Goal: Find contact information: Find contact information

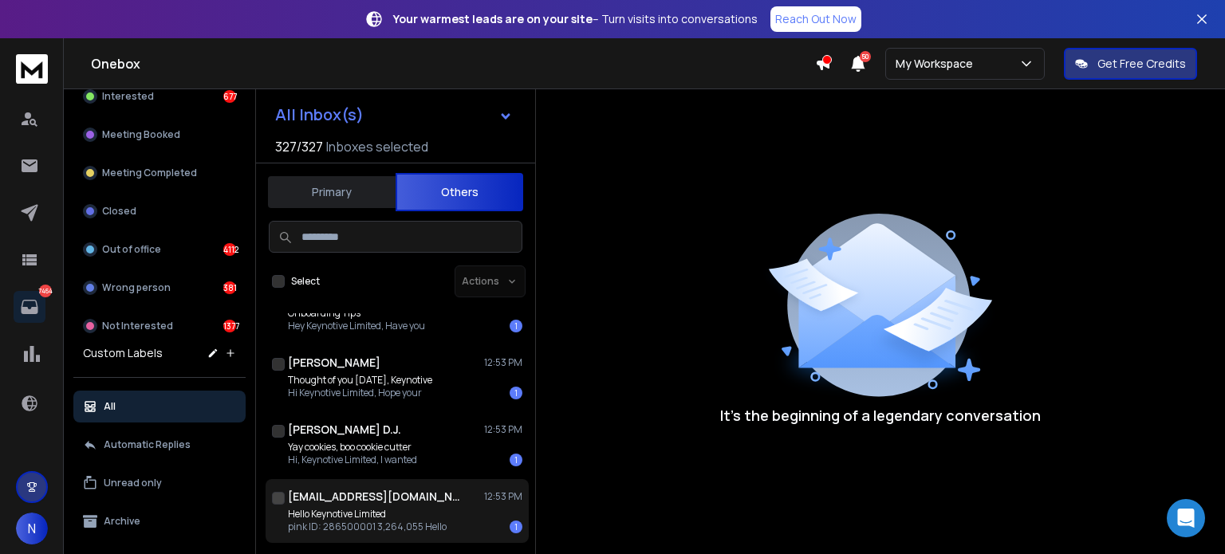
scroll to position [558, 0]
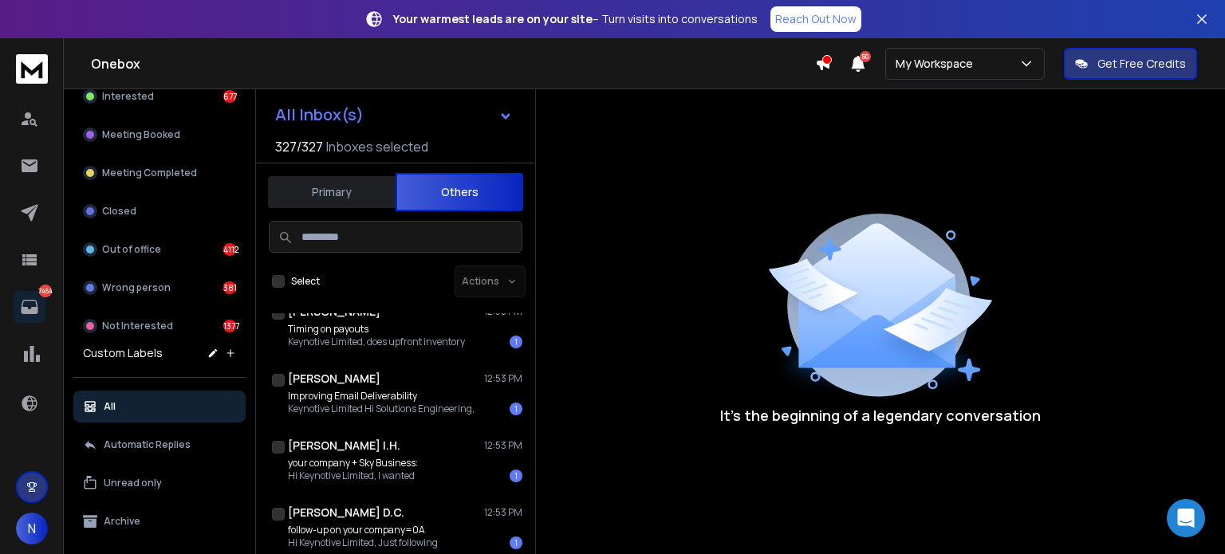
click at [377, 226] on input at bounding box center [396, 237] width 254 height 32
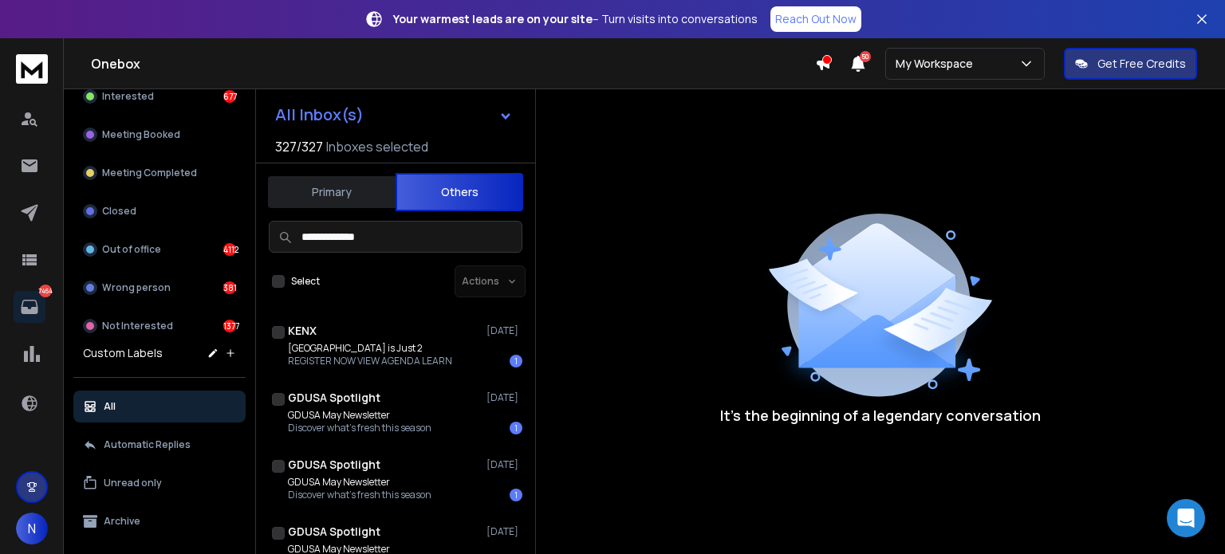
scroll to position [2632, 0]
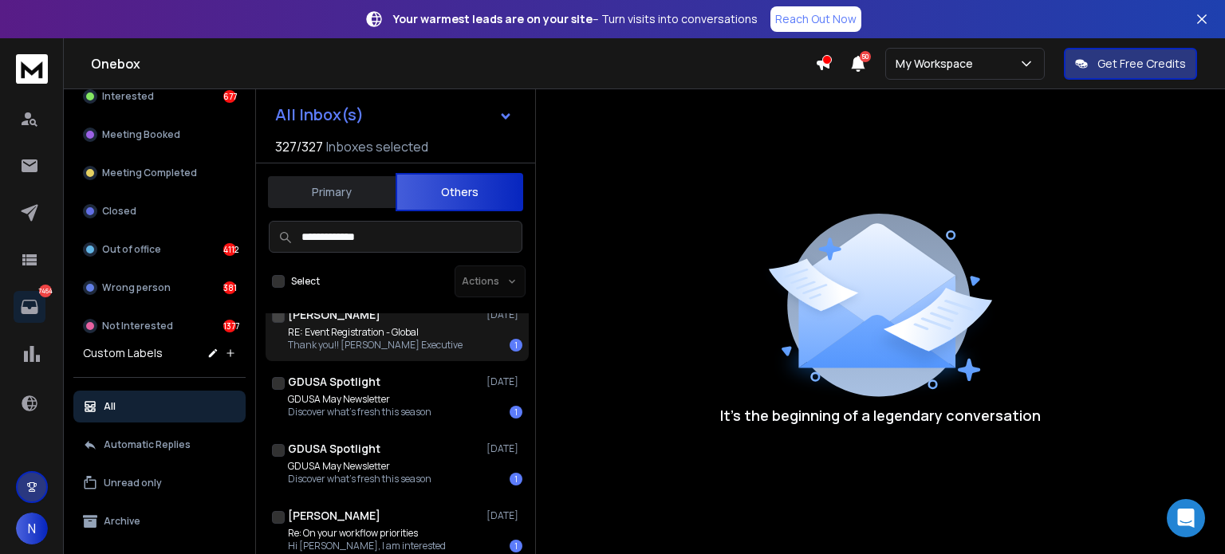
type input "**********"
click at [444, 358] on div "[PERSON_NAME] [DATE] RE: Event Registration - Global Thank you!! [PERSON_NAME] …" at bounding box center [397, 330] width 263 height 64
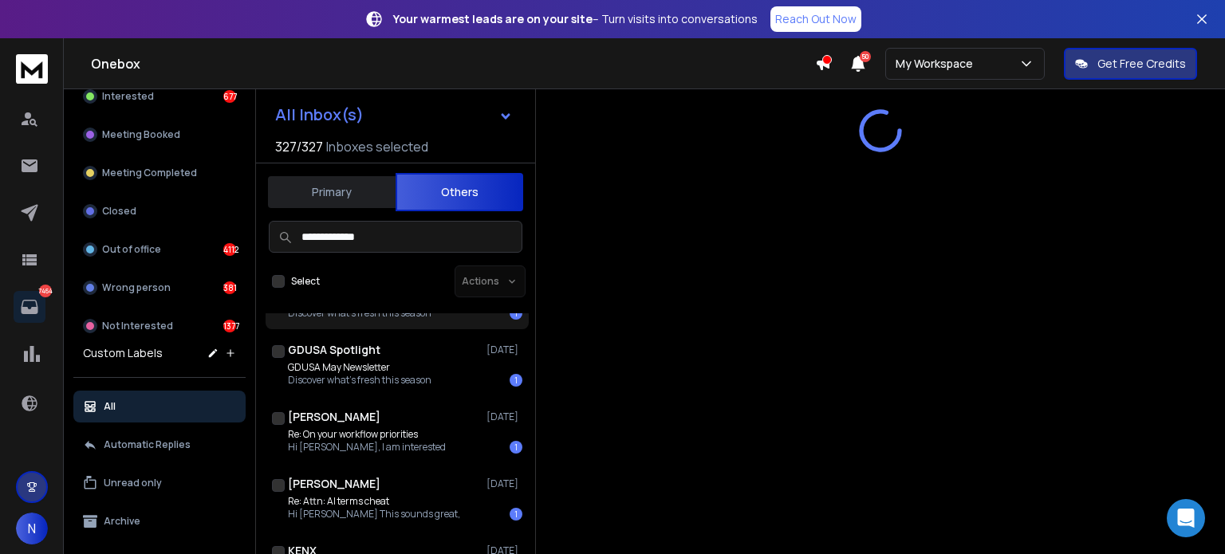
scroll to position [2872, 0]
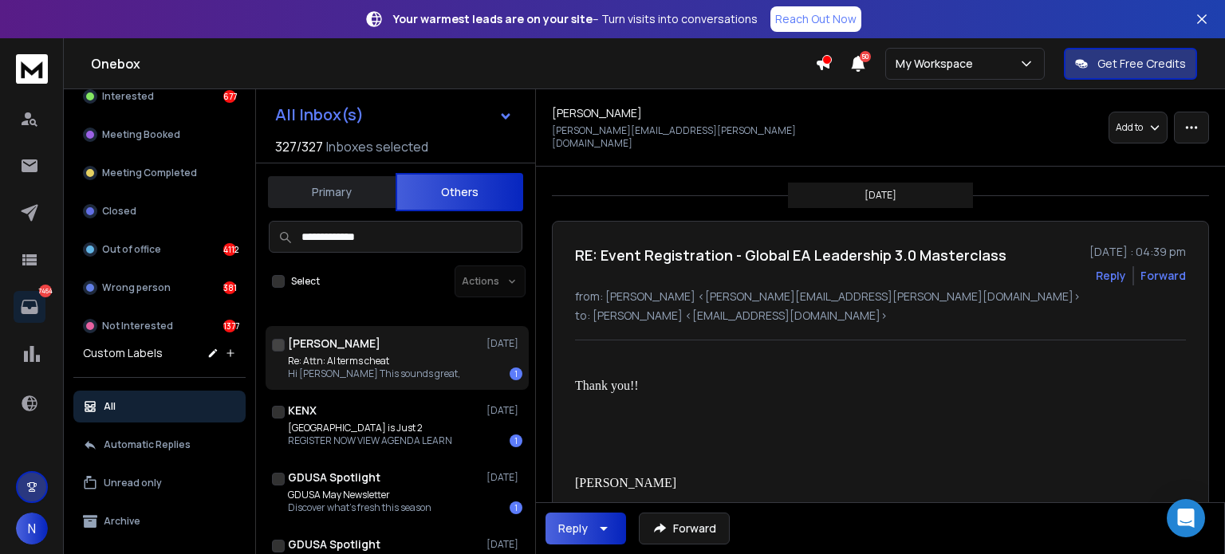
click at [418, 355] on div "Re: Attn: AI terms cheat Hi [PERSON_NAME] This sounds great, 1" at bounding box center [405, 368] width 235 height 26
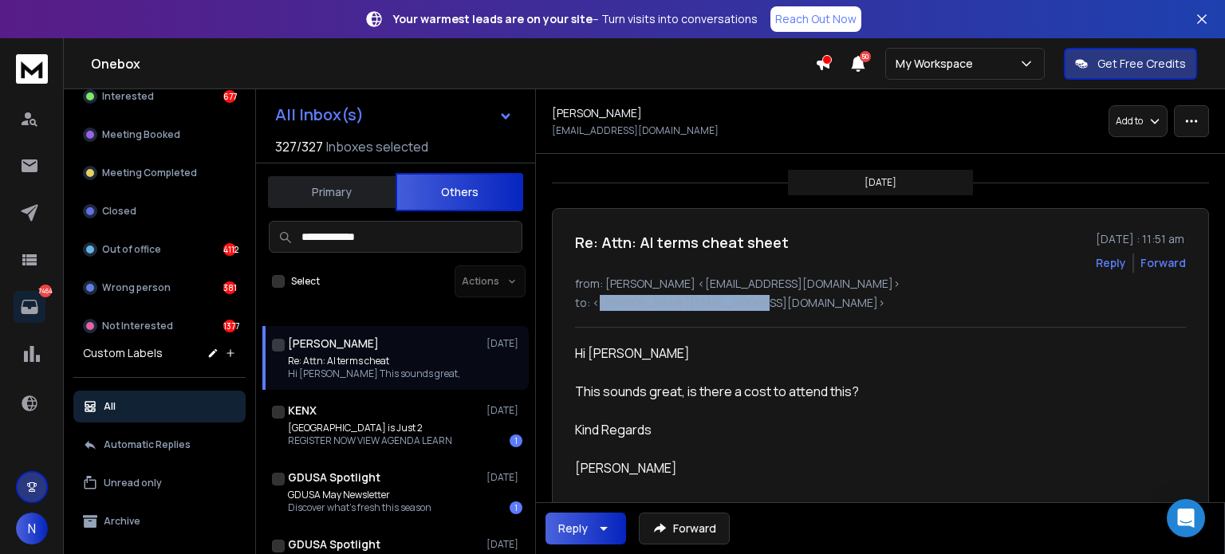
drag, startPoint x: 739, startPoint y: 304, endPoint x: 598, endPoint y: 300, distance: 140.5
click at [598, 300] on p "to: <[PERSON_NAME][EMAIL_ADDRESS][DOMAIN_NAME]>" at bounding box center [880, 303] width 611 height 16
copy p "[PERSON_NAME][EMAIL_ADDRESS][DOMAIN_NAME]"
copy p "[EMAIL_ADDRESS][DOMAIN_NAME]"
drag, startPoint x: 787, startPoint y: 283, endPoint x: 668, endPoint y: 283, distance: 118.9
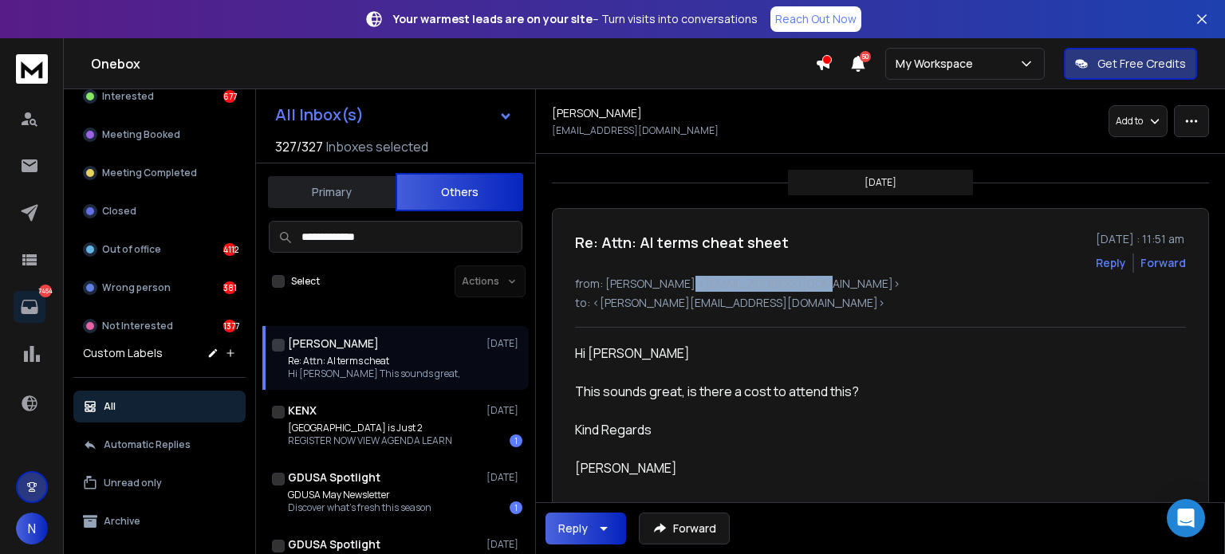
click at [668, 283] on p "from: [PERSON_NAME] <[EMAIL_ADDRESS][DOMAIN_NAME]>" at bounding box center [880, 284] width 611 height 16
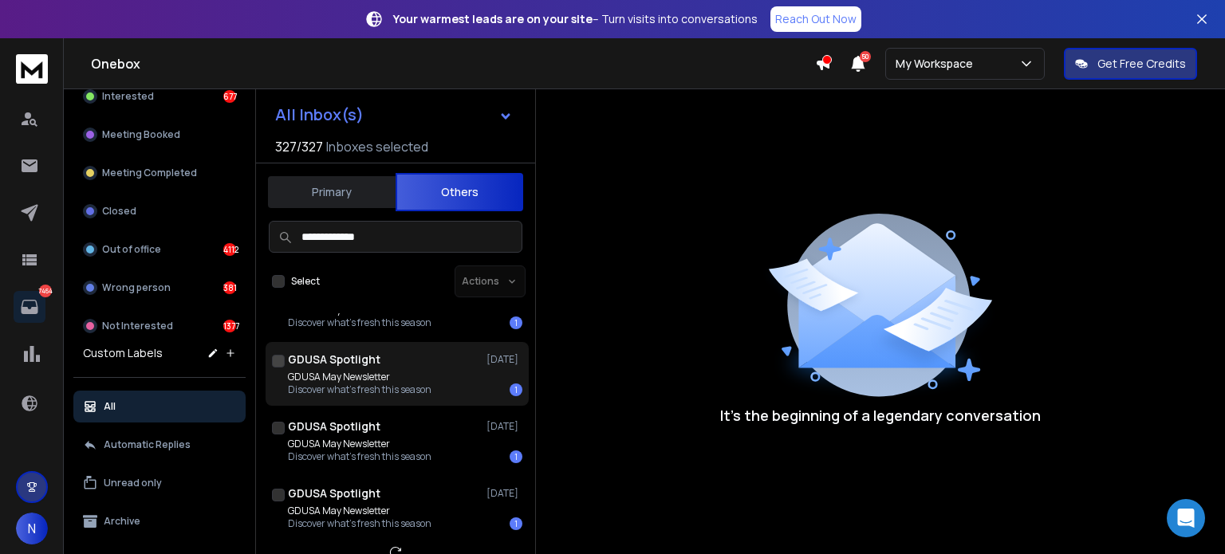
scroll to position [3125, 0]
